Goal: Task Accomplishment & Management: Manage account settings

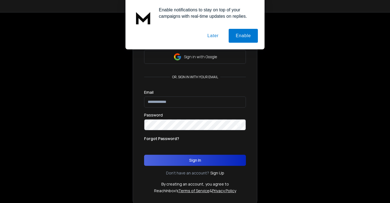
click at [183, 102] on input "email" at bounding box center [195, 102] width 102 height 11
paste input "**********"
type input "**********"
click at [213, 35] on button "Later" at bounding box center [212, 36] width 25 height 14
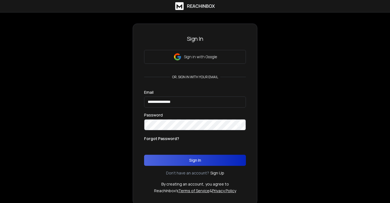
click at [206, 165] on button "Sign In" at bounding box center [195, 160] width 102 height 11
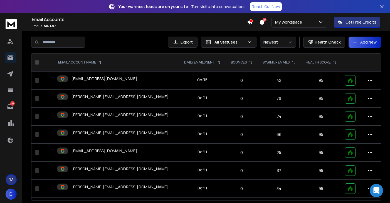
click at [383, 4] on div at bounding box center [381, 6] width 5 height 13
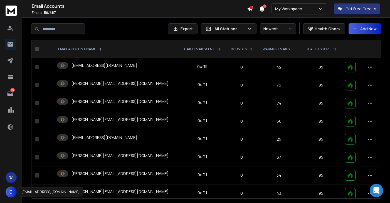
click at [14, 194] on span "D" at bounding box center [11, 192] width 11 height 11
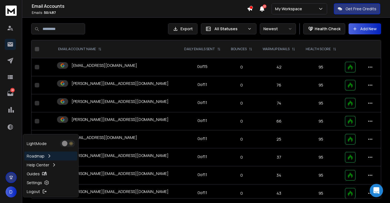
click at [67, 144] on button "button" at bounding box center [67, 143] width 15 height 7
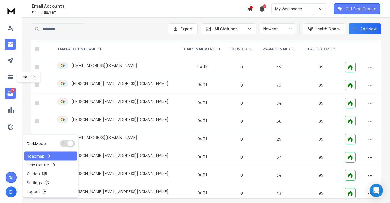
click at [8, 91] on icon at bounding box center [10, 93] width 6 height 5
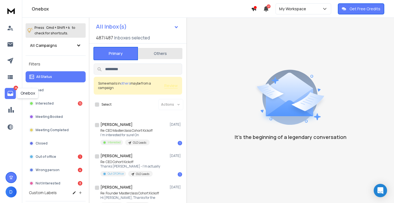
scroll to position [300, 0]
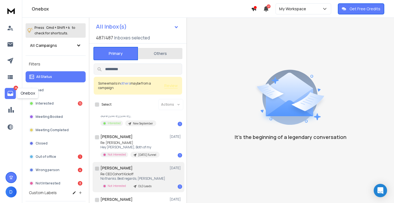
click at [170, 168] on p "[DATE]" at bounding box center [176, 168] width 13 height 4
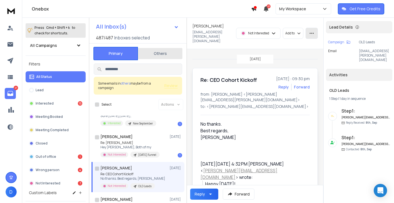
click at [318, 32] on button "button" at bounding box center [311, 33] width 12 height 11
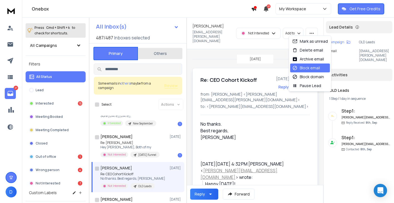
click at [318, 68] on div "Block email" at bounding box center [306, 68] width 28 height 6
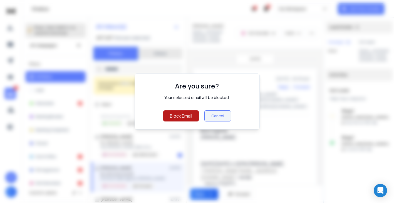
click at [177, 114] on button "Block Email" at bounding box center [181, 116] width 36 height 11
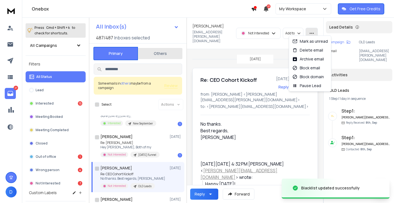
click at [314, 31] on icon "button" at bounding box center [311, 33] width 5 height 5
click at [309, 50] on div "Delete email" at bounding box center [307, 51] width 31 height 6
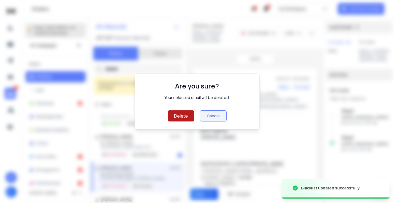
click at [176, 112] on button "Delete" at bounding box center [181, 116] width 27 height 11
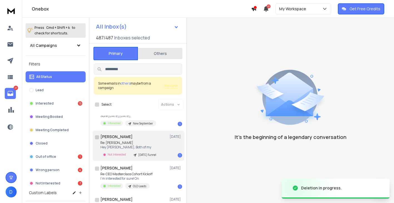
click at [153, 146] on p "Hey [PERSON_NAME], Both of my" at bounding box center [129, 147] width 59 height 4
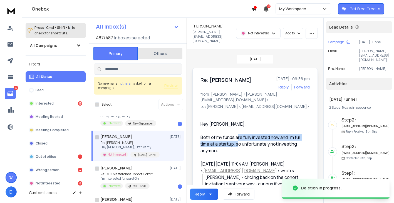
drag, startPoint x: 239, startPoint y: 128, endPoint x: 239, endPoint y: 131, distance: 3.6
click at [239, 131] on div "Hey Jonathan, Both of my funds are fully invested now and I'm full time at a st…" at bounding box center [252, 137] width 105 height 33
drag, startPoint x: 240, startPoint y: 133, endPoint x: 241, endPoint y: 118, distance: 15.6
click at [241, 121] on div "Hey Jonathan, Both of my funds are fully invested now and I'm full time at a st…" at bounding box center [252, 137] width 105 height 33
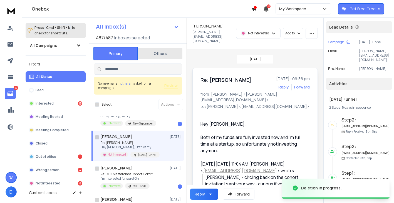
click at [241, 121] on div "Hey Jonathan, Both of my funds are fully invested now and I'm full time at a st…" at bounding box center [252, 137] width 105 height 33
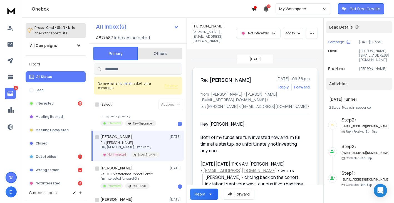
drag, startPoint x: 226, startPoint y: 136, endPoint x: 211, endPoint y: 114, distance: 26.9
click at [211, 121] on div "Hey Jonathan, Both of my funds are fully invested now and I'm full time at a st…" at bounding box center [252, 137] width 105 height 33
click at [317, 33] on button "button" at bounding box center [311, 33] width 12 height 11
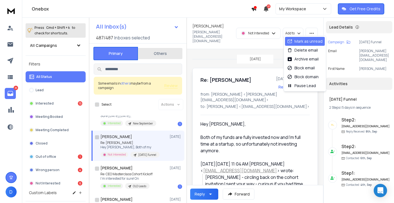
click at [314, 42] on div "Mark as unread" at bounding box center [304, 42] width 35 height 6
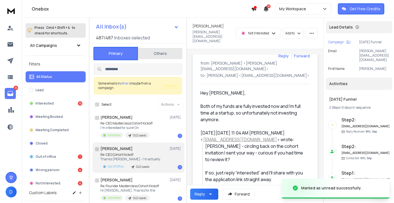
scroll to position [356, 0]
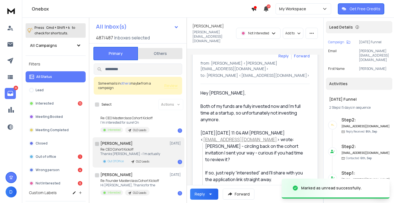
click at [156, 150] on div "Re: CEO Cohort Kickoff Thanks Jonathan - I'm actually Out Of Office OLD Leads 1" at bounding box center [141, 156] width 82 height 17
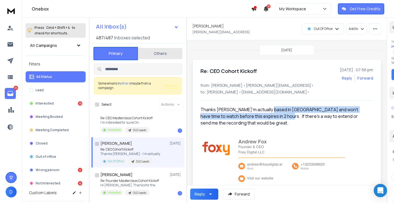
click at [266, 113] on div "Thanks Jonathan - I'm actually based in LA and won't have time to watch before …" at bounding box center [281, 116] width 162 height 20
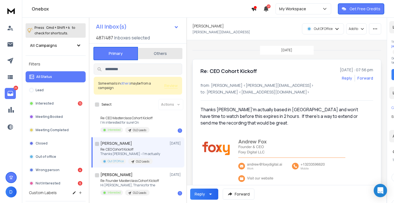
click at [295, 111] on div "Thanks Jonathan - I'm actually based in LA and won't have time to watch before …" at bounding box center [281, 116] width 162 height 20
click at [235, 117] on div "Thanks Jonathan - I'm actually based in LA and won't have time to watch before …" at bounding box center [281, 116] width 162 height 20
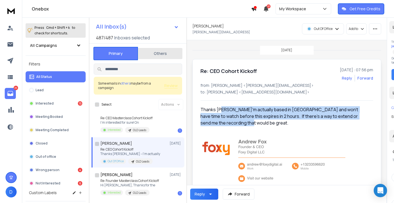
drag, startPoint x: 231, startPoint y: 123, endPoint x: 221, endPoint y: 112, distance: 14.6
click at [221, 112] on div "Thanks Jonathan - I'm actually based in LA and won't have time to watch before …" at bounding box center [281, 116] width 162 height 20
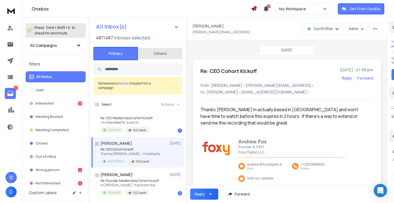
click at [221, 112] on div "Thanks Jonathan - I'm actually based in LA and won't have time to watch before …" at bounding box center [281, 116] width 162 height 20
click at [270, 116] on div "Thanks Jonathan - I'm actually based in LA and won't have time to watch before …" at bounding box center [281, 116] width 162 height 20
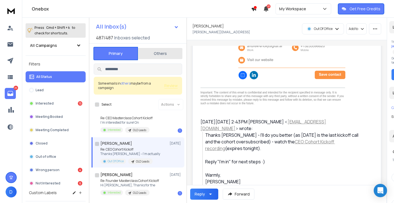
scroll to position [0, 0]
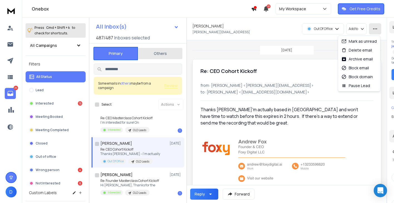
click at [375, 27] on icon "button" at bounding box center [374, 28] width 5 height 5
click at [369, 38] on div "Mark as unread" at bounding box center [359, 41] width 40 height 9
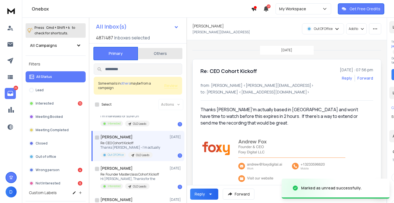
scroll to position [400, 0]
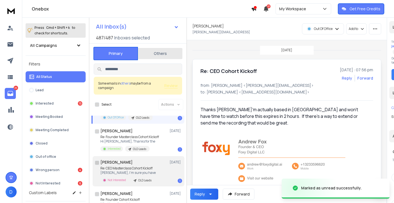
click at [158, 164] on div "LaMont Leavitt 08 Sep" at bounding box center [141, 163] width 82 height 6
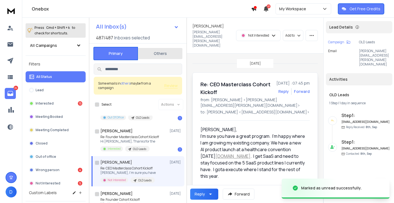
drag, startPoint x: 278, startPoint y: 146, endPoint x: 278, endPoint y: 142, distance: 4.5
click at [278, 142] on div "I'm sure you have a great program. I'm happy where I am growing my existing com…" at bounding box center [252, 156] width 105 height 47
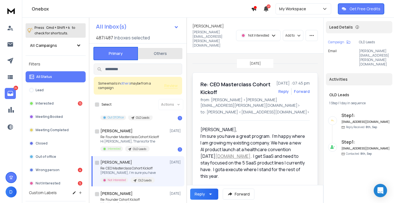
drag, startPoint x: 278, startPoint y: 142, endPoint x: 275, endPoint y: 148, distance: 7.2
click at [278, 142] on div "I'm sure you have a great program. I'm happy where I am growing my existing com…" at bounding box center [252, 156] width 105 height 47
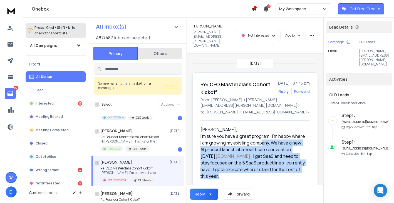
drag, startPoint x: 270, startPoint y: 151, endPoint x: 252, endPoint y: 127, distance: 30.5
click at [252, 133] on div "I'm sure you have a great program. I'm happy where I am growing my existing com…" at bounding box center [252, 156] width 105 height 47
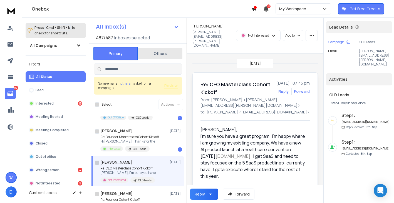
click at [252, 133] on div "I'm sure you have a great program. I'm happy where I am growing my existing com…" at bounding box center [252, 156] width 105 height 47
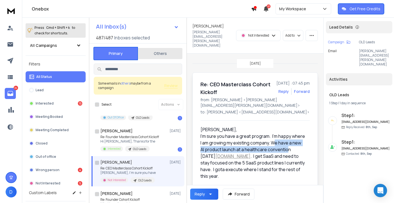
drag, startPoint x: 268, startPoint y: 130, endPoint x: 268, endPoint y: 134, distance: 3.3
click at [268, 134] on div "I'm sure you have a great program. I'm happy where I am growing my existing com…" at bounding box center [252, 156] width 105 height 47
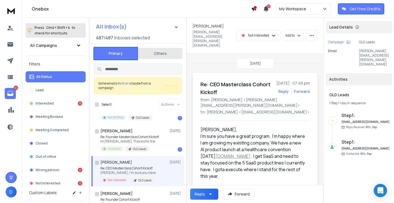
click at [264, 148] on div "I'm sure you have a great program. I'm happy where I am growing my existing com…" at bounding box center [252, 156] width 105 height 47
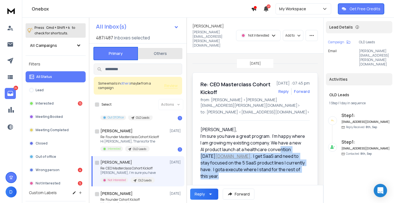
drag, startPoint x: 263, startPoint y: 152, endPoint x: 259, endPoint y: 133, distance: 19.7
click at [259, 133] on div "I'm sure you have a great program. I'm happy where I am growing my existing com…" at bounding box center [252, 156] width 105 height 47
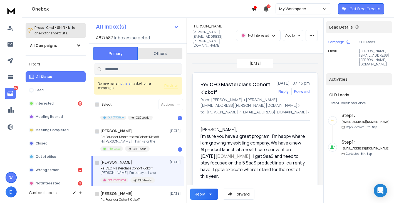
click at [259, 133] on div "I'm sure you have a great program. I'm happy where I am growing my existing com…" at bounding box center [252, 156] width 105 height 47
click at [314, 33] on icon "button" at bounding box center [311, 35] width 5 height 5
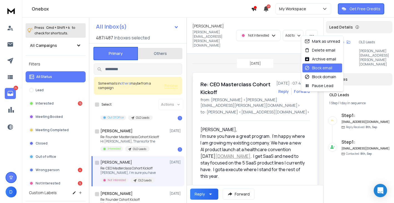
click at [326, 66] on div "Block email" at bounding box center [319, 68] width 28 height 6
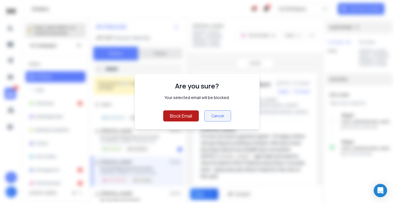
click at [182, 111] on button "Block Email" at bounding box center [181, 116] width 36 height 11
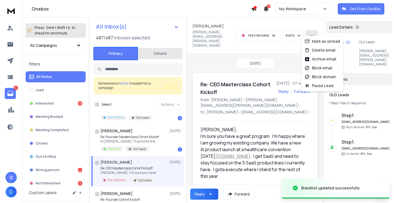
click at [314, 33] on icon "button" at bounding box center [311, 35] width 5 height 5
click at [322, 48] on div "Delete email" at bounding box center [320, 51] width 31 height 6
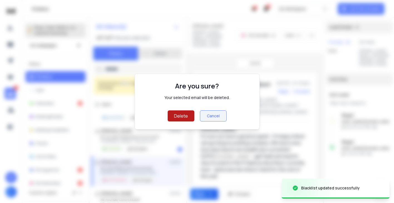
click at [181, 117] on button "Delete" at bounding box center [181, 116] width 27 height 11
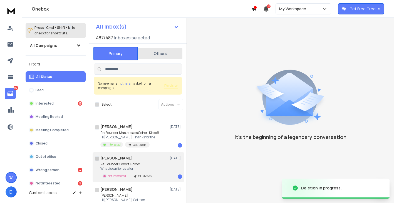
scroll to position [406, 0]
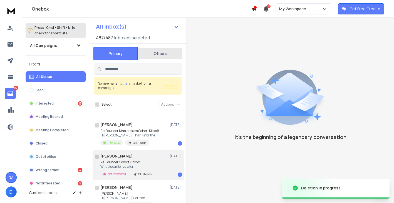
click at [163, 158] on div "Nicolaas Verheem 08 Sep" at bounding box center [141, 157] width 82 height 6
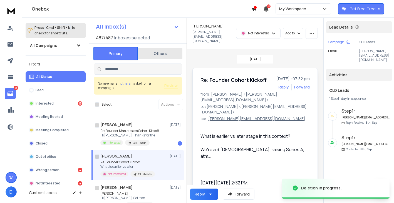
click at [249, 133] on div "What is earlier vs later stage in this context?" at bounding box center [252, 136] width 105 height 7
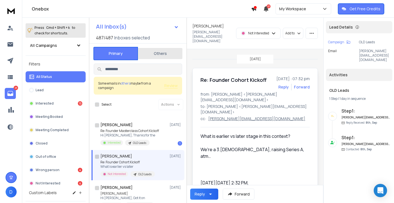
click at [290, 160] on div at bounding box center [252, 166] width 105 height 13
click at [314, 31] on button "button" at bounding box center [311, 33] width 12 height 11
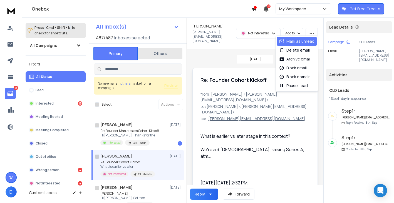
click at [312, 41] on div "Mark as unread" at bounding box center [296, 42] width 35 height 6
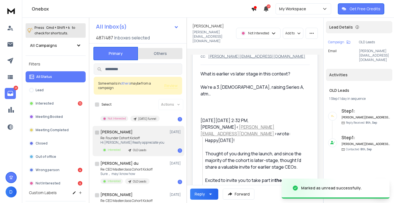
scroll to position [525, 0]
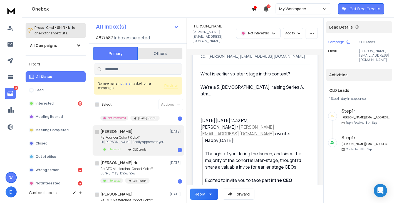
click at [161, 141] on div "Re: Founder Cohort Kickoff Hi Jon Really appreciate you Interested OLD Leads 1" at bounding box center [141, 144] width 82 height 17
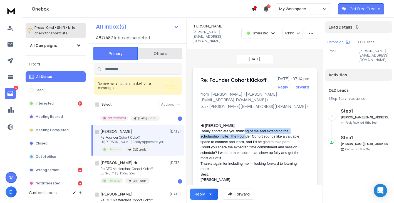
drag, startPoint x: 245, startPoint y: 121, endPoint x: 246, endPoint y: 132, distance: 11.5
click at [246, 132] on div "Hi Jon Really appreciate you thinking of me and extending the scholarship invit…" at bounding box center [252, 153] width 104 height 60
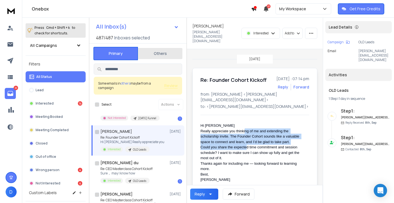
click at [246, 145] on p "Could you share the expected time commitment and session schedule? I want to ma…" at bounding box center [252, 153] width 104 height 16
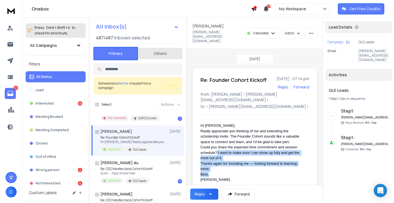
drag, startPoint x: 216, startPoint y: 146, endPoint x: 216, endPoint y: 141, distance: 5.6
click at [216, 141] on div "Hi Jon Really appreciate you thinking of me and extending the scholarship invit…" at bounding box center [252, 153] width 104 height 60
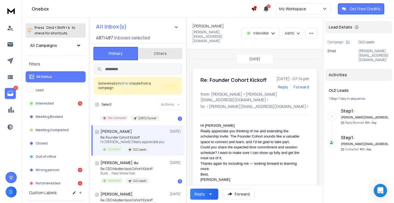
click at [216, 145] on p "Could you share the expected time commitment and session schedule? I want to ma…" at bounding box center [252, 153] width 104 height 16
click at [257, 161] on p "Thanks again for including me — looking forward to learning more." at bounding box center [252, 166] width 104 height 11
click at [217, 172] on p "Best, John" at bounding box center [252, 177] width 104 height 11
click at [314, 31] on icon "button" at bounding box center [311, 33] width 5 height 5
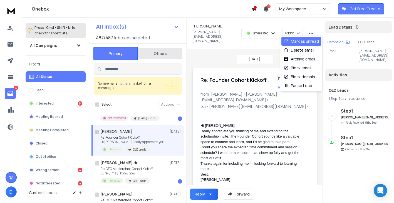
click at [312, 41] on div "Mark as unread" at bounding box center [301, 42] width 35 height 6
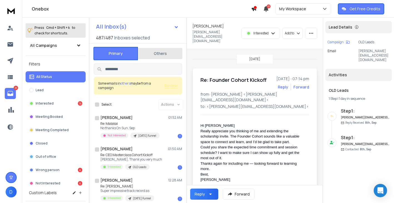
scroll to position [63, 0]
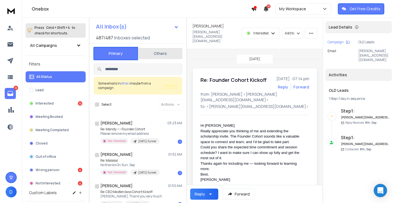
click at [158, 56] on button "Others" at bounding box center [160, 54] width 44 height 12
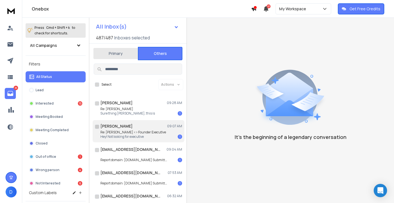
click at [172, 131] on div "Re: Nicola <> Founder Executive Hey! Not looking for executive 1" at bounding box center [141, 134] width 82 height 9
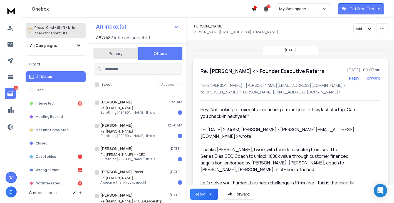
scroll to position [200, 0]
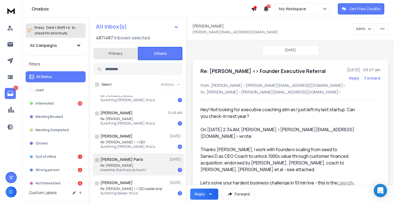
click at [141, 170] on p "Awesome, thank you so much!" at bounding box center [123, 170] width 46 height 4
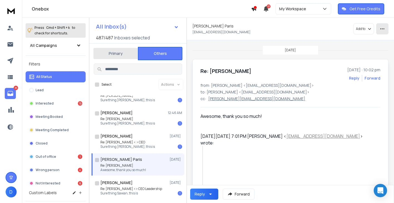
click at [387, 29] on button "button" at bounding box center [382, 28] width 12 height 11
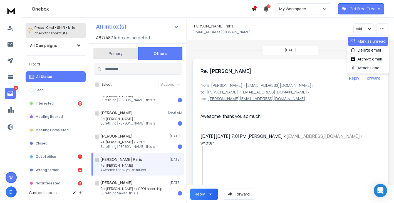
click at [377, 42] on div "Mark as unread" at bounding box center [367, 42] width 35 height 6
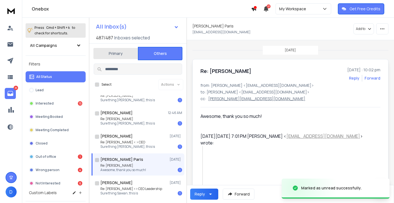
click at [122, 57] on button "Primary" at bounding box center [115, 54] width 44 height 12
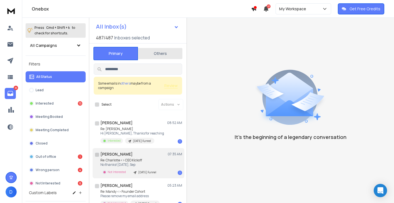
click at [168, 154] on p "07:35 AM" at bounding box center [175, 154] width 14 height 4
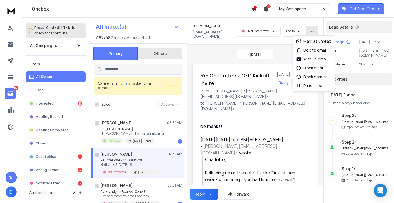
click at [318, 32] on button "button" at bounding box center [311, 31] width 12 height 11
click at [317, 65] on div "Block email" at bounding box center [314, 68] width 40 height 9
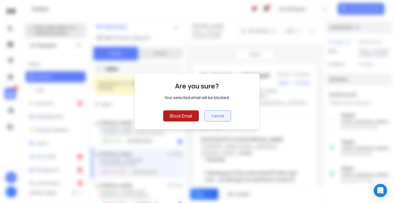
click at [179, 116] on button "Block Email" at bounding box center [181, 116] width 36 height 11
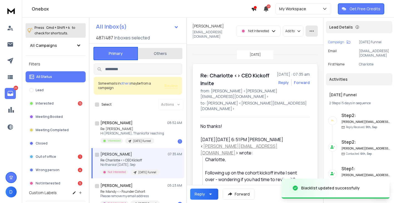
click at [318, 30] on button "button" at bounding box center [311, 31] width 12 height 11
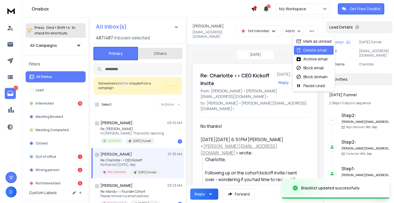
click at [314, 48] on div "Delete email" at bounding box center [311, 51] width 31 height 6
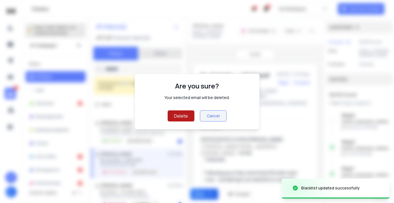
drag, startPoint x: 190, startPoint y: 109, endPoint x: 186, endPoint y: 115, distance: 7.5
click at [190, 109] on div "Are you sure? Your selected email will be deleted. Delete Cancel" at bounding box center [197, 102] width 109 height 40
click at [186, 116] on button "Delete" at bounding box center [181, 116] width 27 height 11
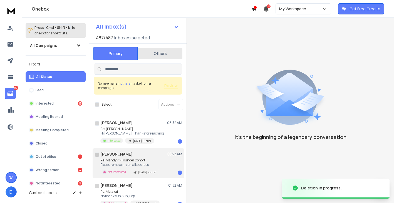
click at [152, 164] on p "Please remove my email address" at bounding box center [129, 165] width 59 height 4
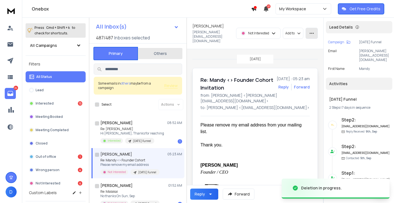
click at [314, 31] on icon "button" at bounding box center [311, 33] width 5 height 5
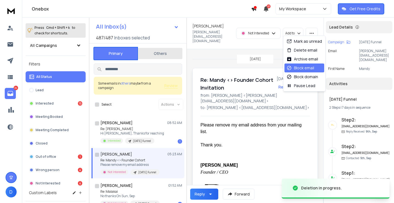
click at [311, 66] on div "Block email" at bounding box center [301, 68] width 28 height 6
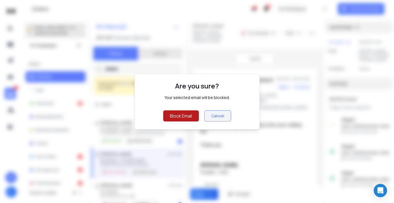
click at [181, 118] on button "Block Email" at bounding box center [181, 116] width 36 height 11
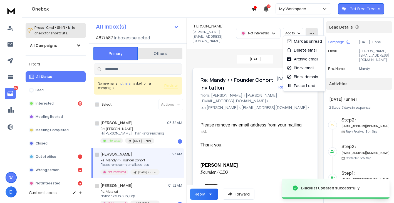
click at [318, 28] on button "button" at bounding box center [311, 33] width 12 height 11
click at [314, 48] on div "Delete email" at bounding box center [302, 51] width 31 height 6
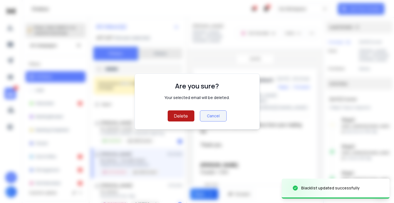
drag, startPoint x: 191, startPoint y: 111, endPoint x: 188, endPoint y: 113, distance: 3.4
click at [191, 111] on button "Delete" at bounding box center [181, 116] width 27 height 11
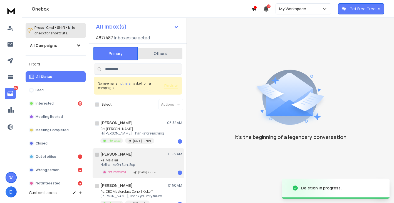
click at [153, 154] on div "Malakai Linden 01:52 AM" at bounding box center [141, 155] width 82 height 6
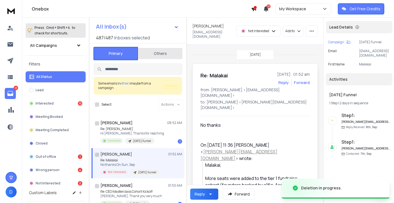
click at [318, 31] on div "Not Interested Add to" at bounding box center [277, 31] width 82 height 11
click at [314, 29] on icon "button" at bounding box center [311, 31] width 5 height 5
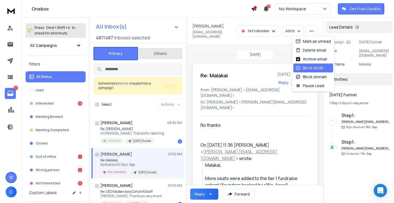
click at [309, 66] on div "Block email" at bounding box center [309, 68] width 28 height 6
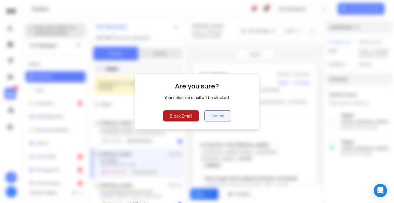
click at [181, 116] on button "Block Email" at bounding box center [181, 116] width 36 height 11
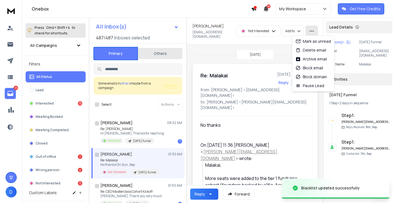
click at [314, 29] on icon "button" at bounding box center [311, 31] width 5 height 5
click at [315, 46] on div "Delete email" at bounding box center [313, 50] width 40 height 9
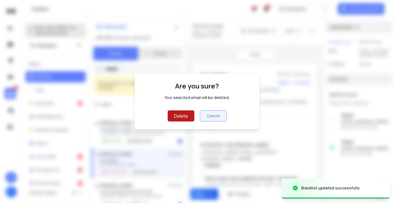
click at [186, 115] on button "Delete" at bounding box center [181, 116] width 27 height 11
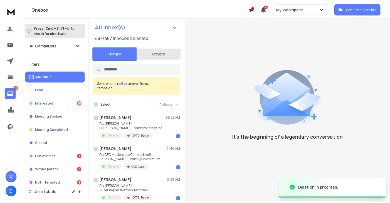
scroll to position [6, 0]
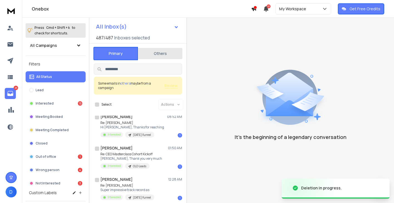
click at [16, 56] on div at bounding box center [11, 61] width 13 height 13
click at [12, 58] on icon at bounding box center [10, 61] width 7 height 7
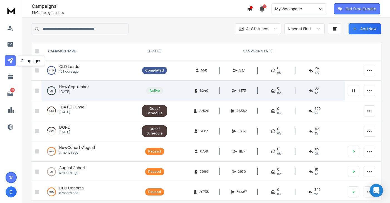
click at [64, 86] on span "New September" at bounding box center [74, 86] width 30 height 5
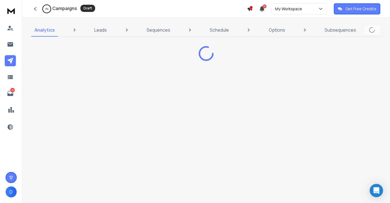
click at [153, 37] on div "Analytics Leads Sequences Schedule Options Subsequences" at bounding box center [206, 30] width 350 height 14
click at [155, 33] on p "Sequences" at bounding box center [158, 30] width 24 height 7
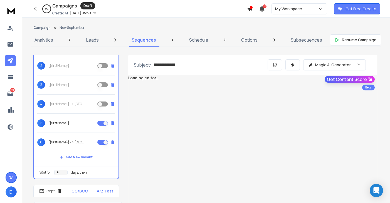
scroll to position [38, 0]
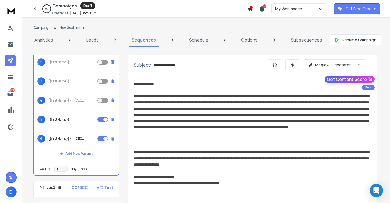
click at [67, 121] on p "{{firstName}}" at bounding box center [58, 120] width 21 height 4
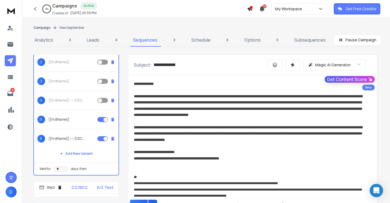
scroll to position [4, 0]
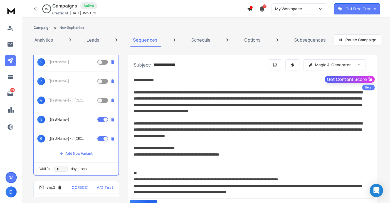
click at [338, 128] on div "**********" at bounding box center [250, 139] width 233 height 125
click at [339, 128] on div "**********" at bounding box center [250, 139] width 233 height 125
click at [352, 129] on div "**********" at bounding box center [250, 139] width 233 height 125
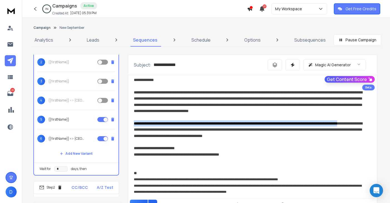
drag, startPoint x: 144, startPoint y: 134, endPoint x: 131, endPoint y: 130, distance: 13.4
click at [131, 130] on div "**********" at bounding box center [252, 136] width 249 height 122
copy div "**********"
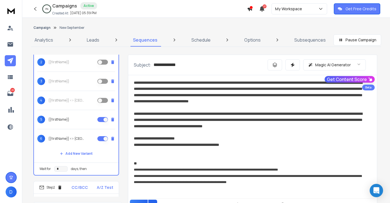
scroll to position [18, 0]
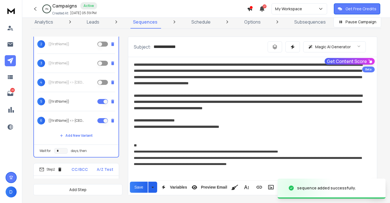
click at [74, 120] on p "{{firstName}} <> {CEO executive invitation|Founder Executive Invitation|CEO exe…" at bounding box center [66, 121] width 36 height 4
type input "**********"
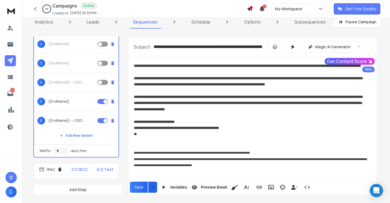
click at [338, 101] on div "**********" at bounding box center [250, 119] width 233 height 112
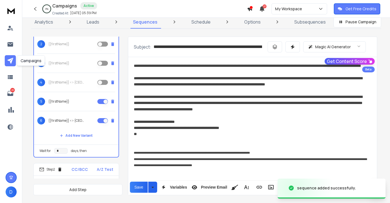
click at [11, 59] on icon at bounding box center [10, 61] width 7 height 7
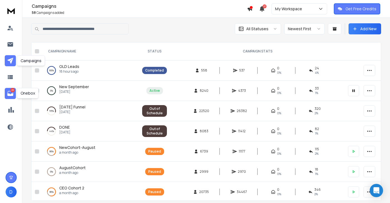
click at [11, 94] on icon at bounding box center [10, 93] width 7 height 7
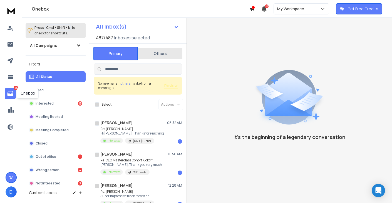
click at [165, 54] on button "Others" at bounding box center [160, 54] width 44 height 12
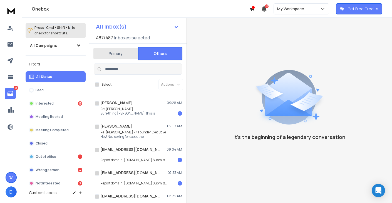
click at [119, 53] on button "Primary" at bounding box center [115, 54] width 44 height 12
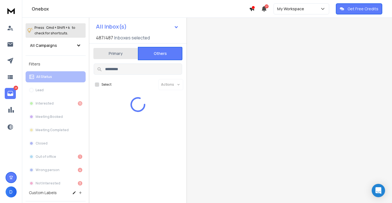
click at [161, 55] on button "Others" at bounding box center [160, 53] width 44 height 13
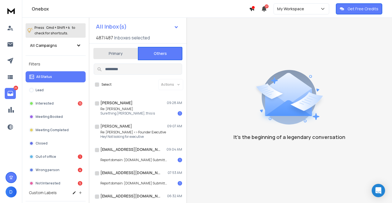
click at [123, 56] on button "Primary" at bounding box center [115, 54] width 44 height 12
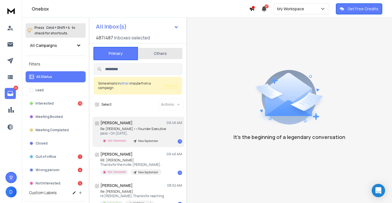
click at [163, 123] on div "Jonathan S 09:46 AM" at bounding box center [141, 123] width 82 height 6
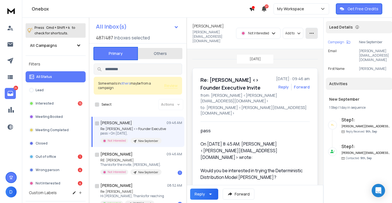
click at [318, 33] on button "button" at bounding box center [311, 33] width 12 height 11
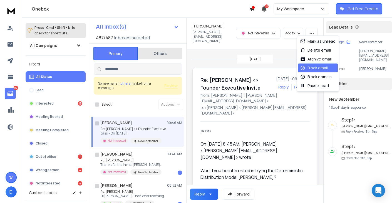
click at [319, 68] on div "Block email" at bounding box center [314, 68] width 28 height 6
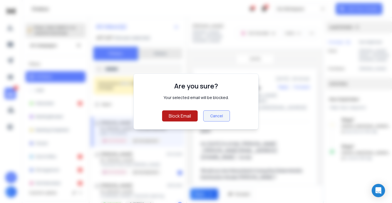
click at [176, 114] on button "Block Email" at bounding box center [180, 116] width 36 height 11
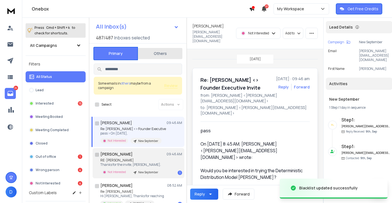
click at [167, 154] on p "09:46 AM" at bounding box center [175, 154] width 16 height 4
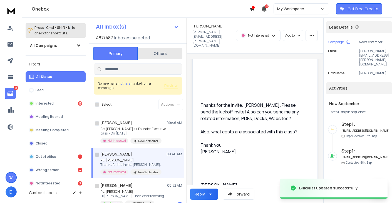
scroll to position [113, 0]
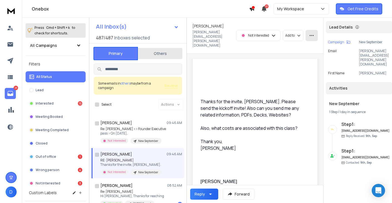
click at [318, 33] on button "button" at bounding box center [311, 35] width 12 height 11
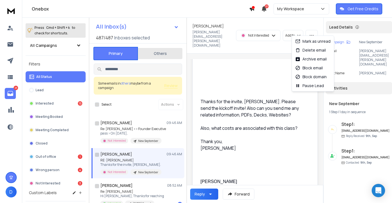
click at [265, 30] on div "Not Interested" at bounding box center [258, 35] width 44 height 11
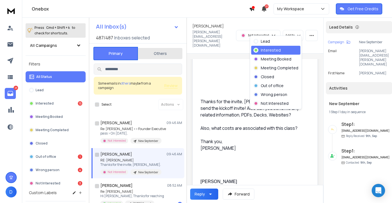
click at [272, 49] on p "Interested" at bounding box center [271, 51] width 20 height 6
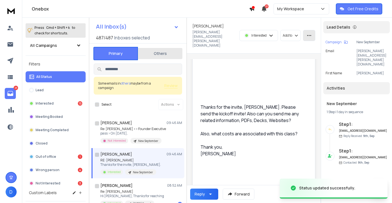
click at [315, 30] on button "button" at bounding box center [309, 35] width 12 height 11
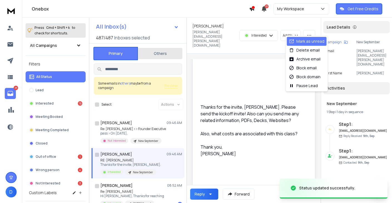
click at [316, 43] on div "Mark as unread" at bounding box center [306, 42] width 35 height 6
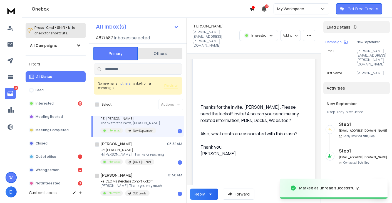
scroll to position [50, 0]
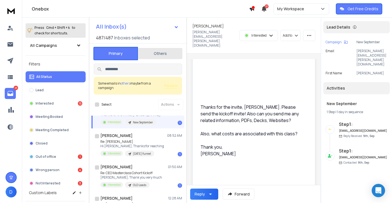
click at [163, 54] on button "Others" at bounding box center [160, 54] width 44 height 12
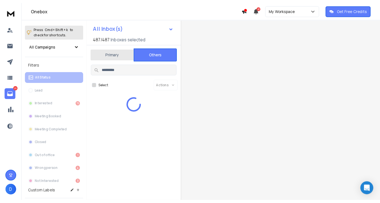
scroll to position [0, 0]
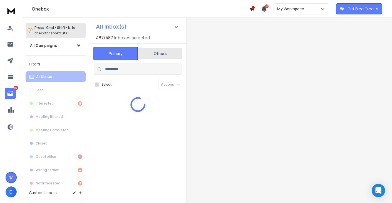
click at [128, 54] on button "Primary" at bounding box center [115, 53] width 44 height 13
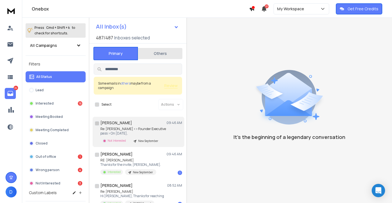
click at [170, 129] on div "Re: Jonathan <> Founder Executive pass > On Sep 9, Not Interested New September" at bounding box center [141, 135] width 82 height 17
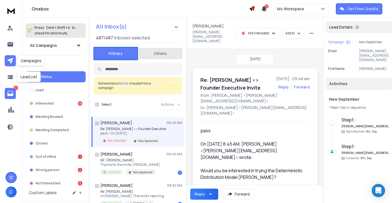
click at [10, 65] on link at bounding box center [10, 60] width 11 height 11
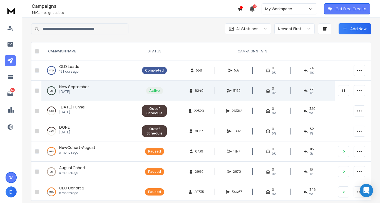
click at [69, 87] on span "New September" at bounding box center [74, 86] width 30 height 5
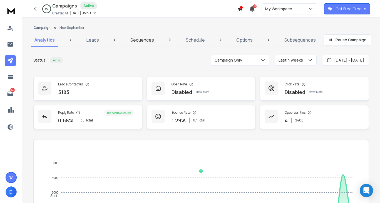
click at [144, 39] on p "Sequences" at bounding box center [142, 40] width 24 height 7
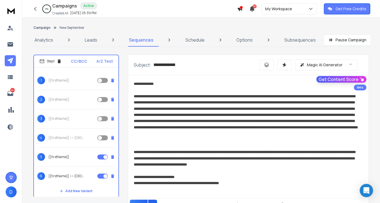
click at [98, 138] on button "button" at bounding box center [102, 138] width 11 height 5
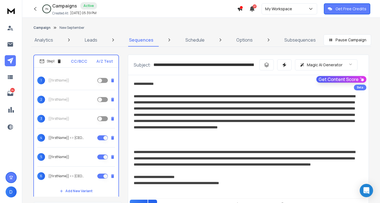
click at [98, 120] on button "button" at bounding box center [102, 118] width 11 height 5
type input "**********"
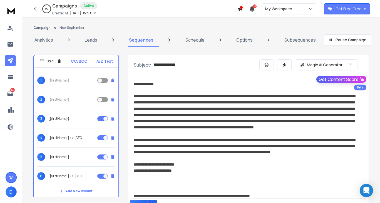
click at [98, 102] on button "button" at bounding box center [102, 99] width 11 height 5
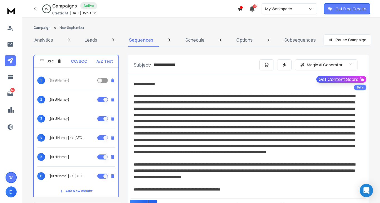
click at [99, 81] on button "button" at bounding box center [102, 80] width 11 height 5
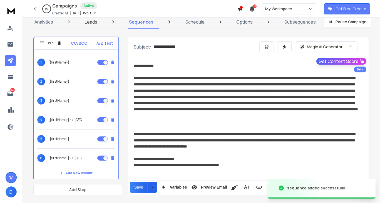
click at [94, 22] on p "Leads" at bounding box center [91, 22] width 13 height 7
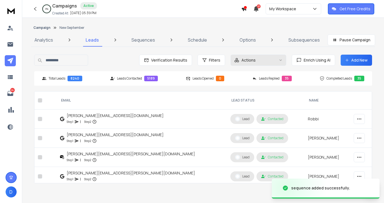
click at [257, 62] on div "Actions" at bounding box center [255, 61] width 42 height 6
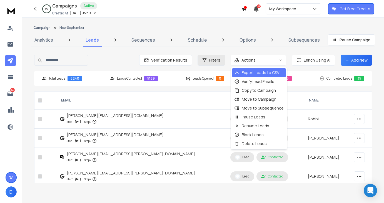
click at [223, 61] on button "Filters" at bounding box center [212, 60] width 28 height 11
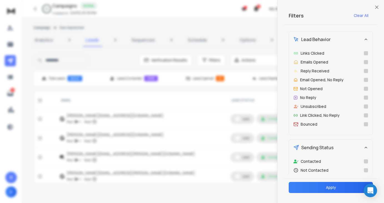
click at [363, 69] on div "Reply Received" at bounding box center [331, 71] width 75 height 6
click at [364, 72] on button "Reply Received" at bounding box center [366, 71] width 4 height 4
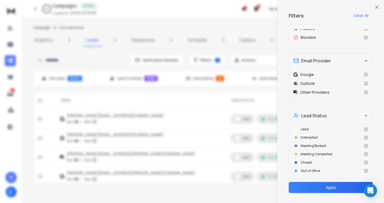
click at [364, 82] on button "Outlook" at bounding box center [366, 83] width 4 height 4
click at [364, 91] on button "Other Providers" at bounding box center [366, 92] width 4 height 4
click at [332, 186] on button "Apply" at bounding box center [331, 187] width 84 height 11
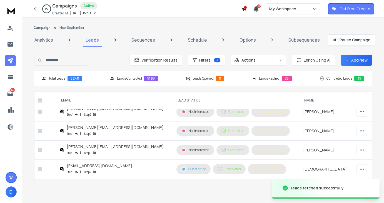
scroll to position [0, 0]
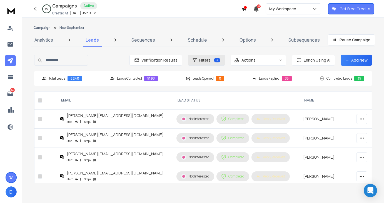
click at [209, 58] on span "Filters" at bounding box center [204, 61] width 11 height 6
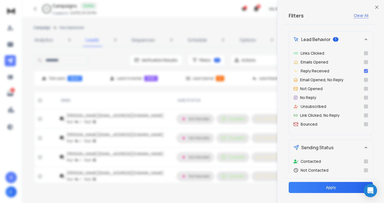
click at [362, 17] on button "Clear All" at bounding box center [361, 15] width 24 height 11
click at [376, 6] on icon "button" at bounding box center [377, 7] width 3 height 3
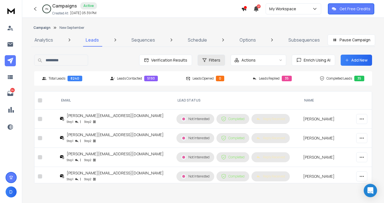
click at [203, 59] on icon "button" at bounding box center [204, 60] width 4 height 4
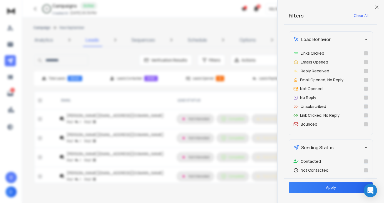
click at [361, 19] on button "Clear All" at bounding box center [361, 15] width 24 height 11
click at [376, 6] on icon "button" at bounding box center [377, 7] width 6 height 6
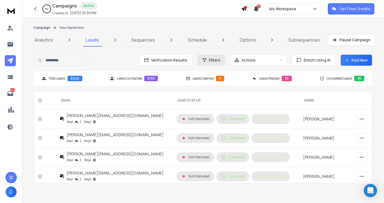
click at [219, 61] on span "Filters" at bounding box center [214, 61] width 11 height 6
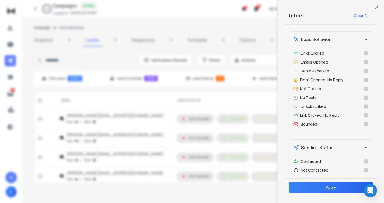
click at [362, 13] on button "Clear All" at bounding box center [361, 15] width 24 height 11
click at [334, 188] on button "Apply" at bounding box center [331, 187] width 84 height 11
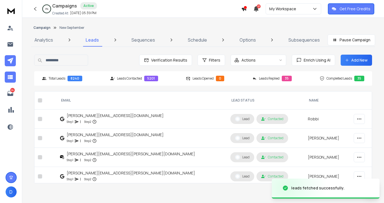
click at [6, 76] on link at bounding box center [10, 77] width 11 height 11
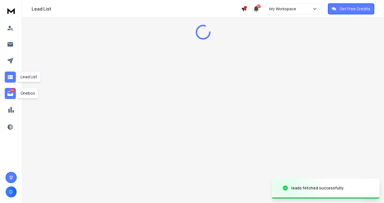
click at [8, 93] on icon at bounding box center [10, 93] width 6 height 5
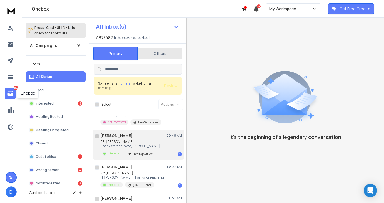
scroll to position [56, 0]
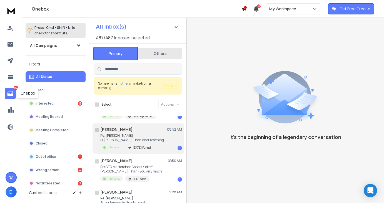
click at [171, 141] on div "Re: Kevin Hi Jonathan, Thanks for reaching Interested Sep3 Funnel 1" at bounding box center [141, 142] width 82 height 17
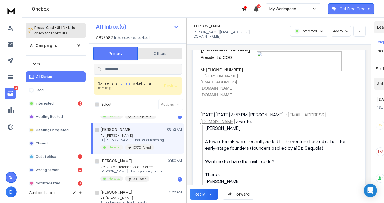
scroll to position [0, 0]
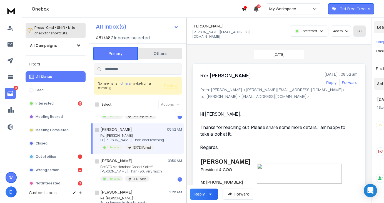
click at [366, 29] on button "button" at bounding box center [360, 31] width 12 height 11
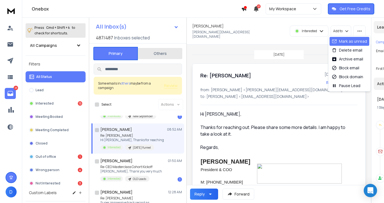
click at [365, 43] on div "Mark as unread" at bounding box center [349, 42] width 35 height 6
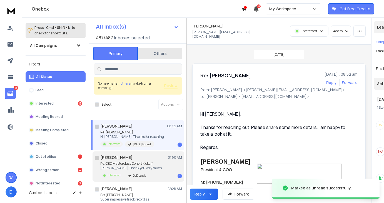
scroll to position [63, 0]
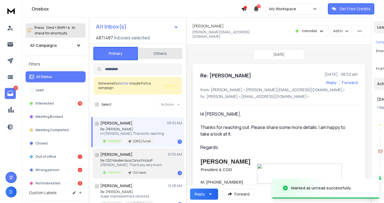
click at [163, 158] on div "Harish Chandra 01:50 AM Re: CEO Masterclass Cohort Kickoff Jonathan, Thank you …" at bounding box center [141, 164] width 82 height 24
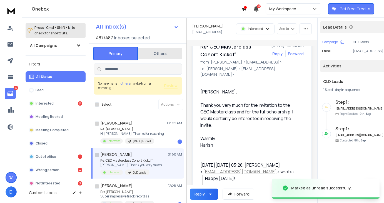
scroll to position [25, 0]
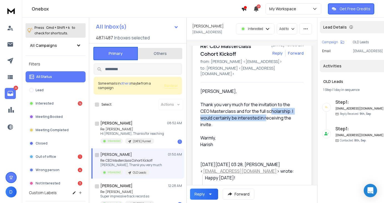
drag, startPoint x: 271, startPoint y: 116, endPoint x: 268, endPoint y: 127, distance: 10.9
click at [268, 127] on div "Thank you very much for the invitation to the CEO Masterclass and for the full …" at bounding box center [249, 114] width 99 height 27
click at [227, 135] on div at bounding box center [249, 131] width 99 height 7
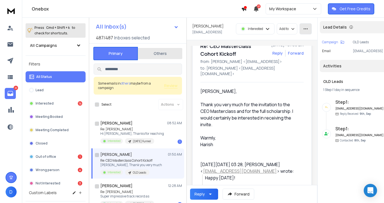
click at [303, 29] on icon "button" at bounding box center [305, 28] width 5 height 5
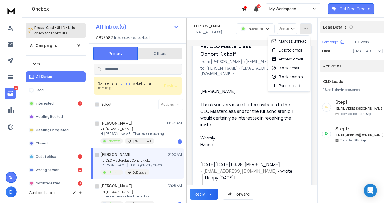
scroll to position [63, 0]
click at [302, 39] on div "Mark as unread" at bounding box center [289, 42] width 35 height 6
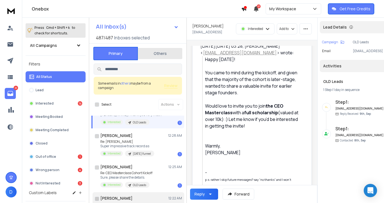
scroll to position [113, 0]
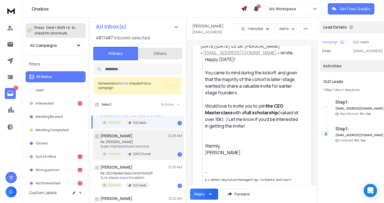
click at [150, 138] on div "Matthew Stern 12:28 AM" at bounding box center [141, 136] width 82 height 6
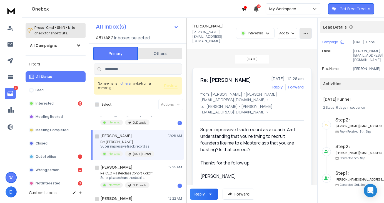
click at [308, 31] on icon "button" at bounding box center [305, 33] width 5 height 5
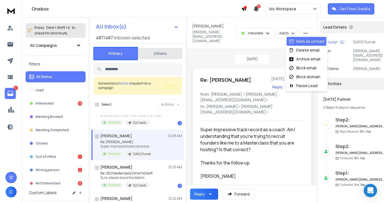
click at [317, 42] on div "Mark as unread" at bounding box center [306, 42] width 35 height 6
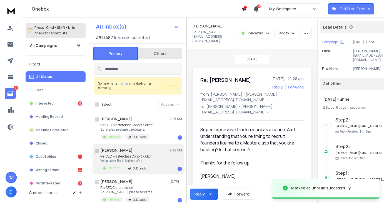
scroll to position [163, 0]
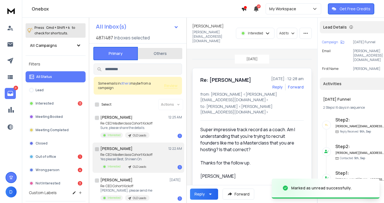
click at [158, 153] on div "Re: CEO Masterclass Cohort Kickoff Yes please! Best, Shireen On Interested OLD …" at bounding box center [141, 161] width 82 height 17
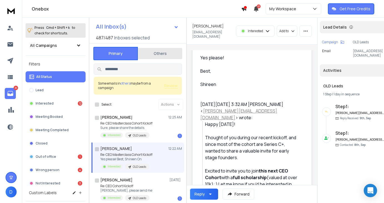
scroll to position [0, 0]
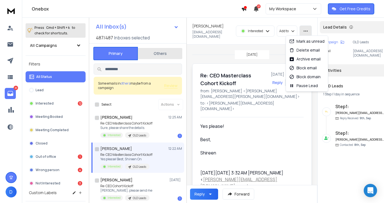
click at [312, 29] on button "button" at bounding box center [306, 31] width 12 height 11
click at [320, 39] on div "Mark as unread" at bounding box center [306, 42] width 35 height 6
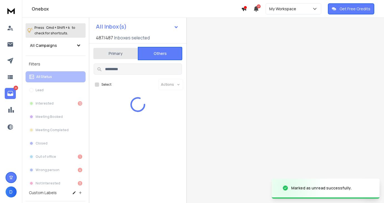
click at [153, 57] on button "Others" at bounding box center [160, 53] width 44 height 13
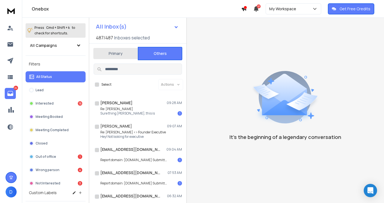
click at [113, 61] on div "Primary Others Select Actions Olivia Moore 09:28 AM Re: Michael Sure thing Mich…" at bounding box center [137, 147] width 97 height 198
click at [117, 54] on button "Primary" at bounding box center [115, 54] width 44 height 12
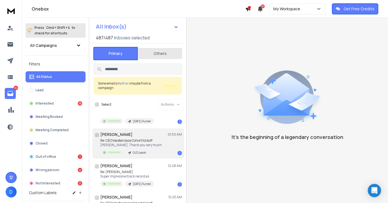
scroll to position [88, 0]
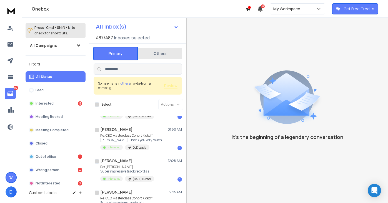
click at [156, 59] on button "Others" at bounding box center [160, 54] width 44 height 12
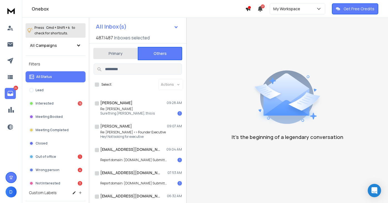
click at [128, 51] on button "Primary" at bounding box center [115, 54] width 44 height 12
